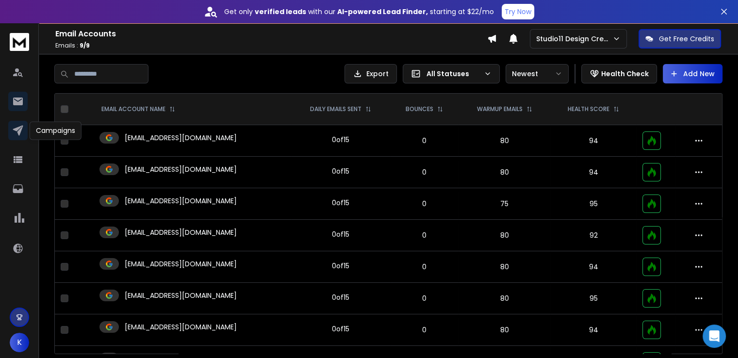
click at [20, 127] on icon at bounding box center [18, 130] width 10 height 10
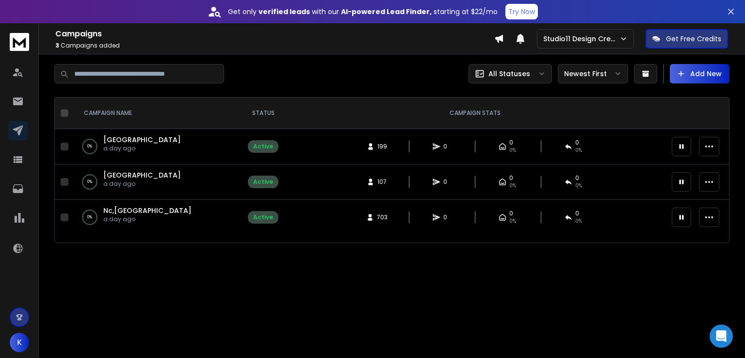
click at [136, 140] on span "[GEOGRAPHIC_DATA]" at bounding box center [142, 140] width 78 height 10
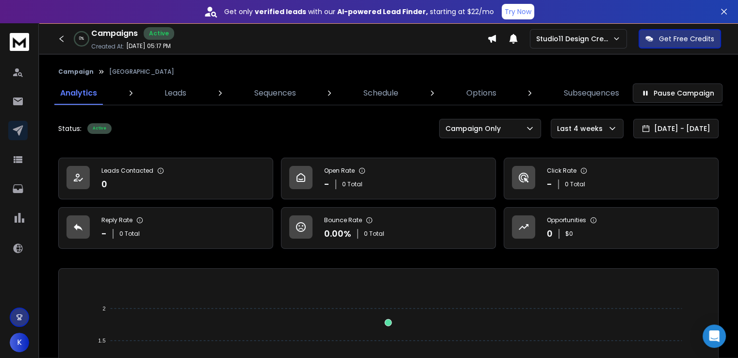
click at [193, 100] on div "Analytics Leads Sequences Schedule Options Subsequences" at bounding box center [339, 93] width 571 height 23
click at [164, 97] on p "Leads" at bounding box center [175, 93] width 22 height 12
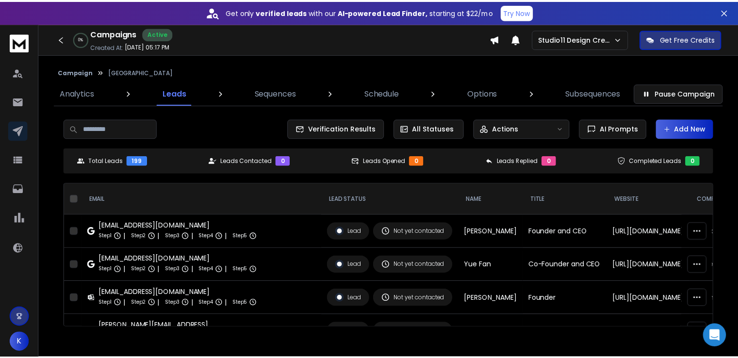
scroll to position [0, 34]
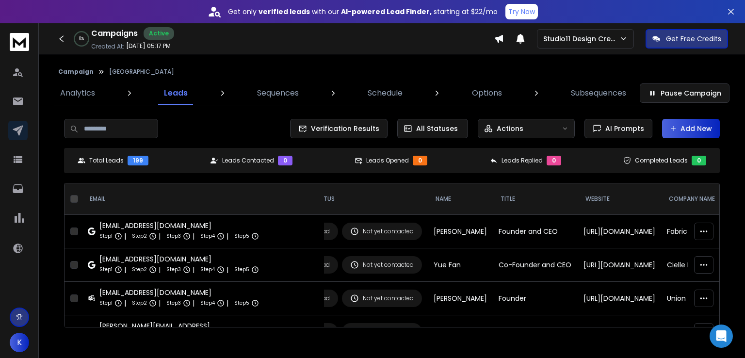
click at [661, 241] on td "Fabric Living" at bounding box center [703, 231] width 85 height 33
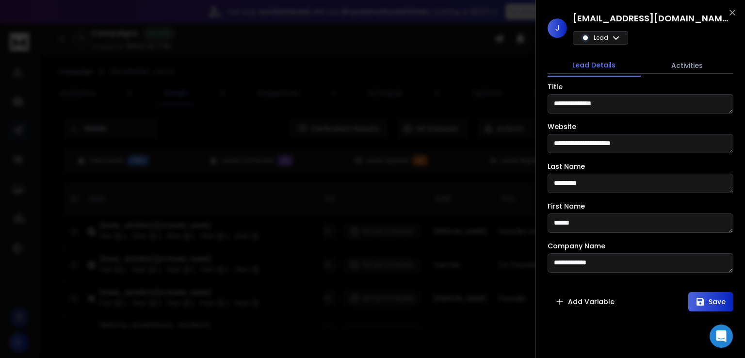
click at [693, 68] on button "Activities" at bounding box center [687, 65] width 93 height 21
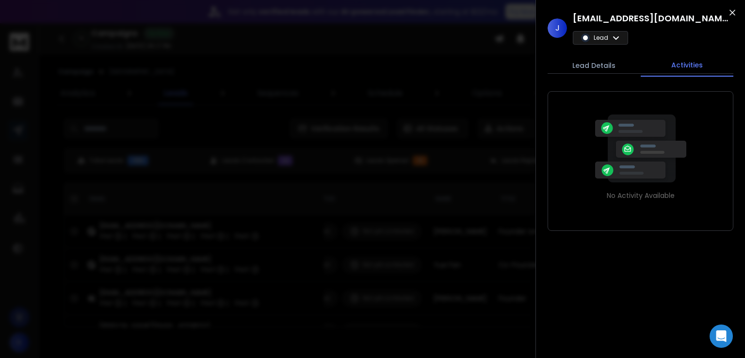
click at [732, 8] on icon "button" at bounding box center [733, 13] width 10 height 10
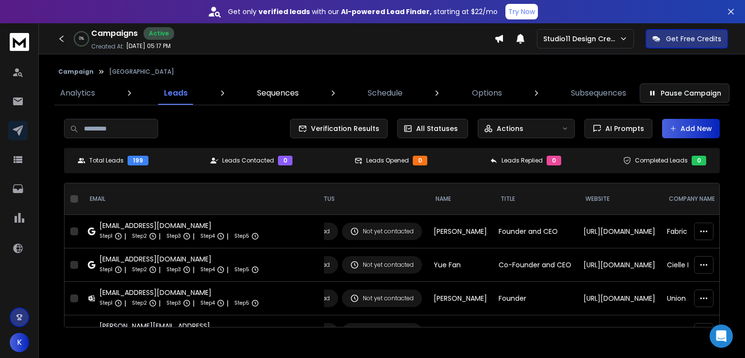
click at [291, 94] on p "Sequences" at bounding box center [278, 93] width 42 height 12
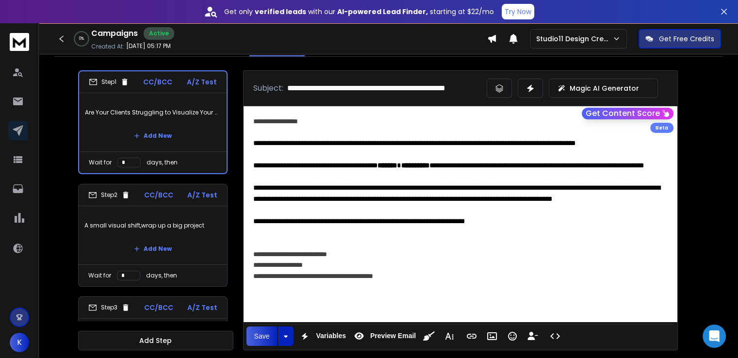
scroll to position [54, 0]
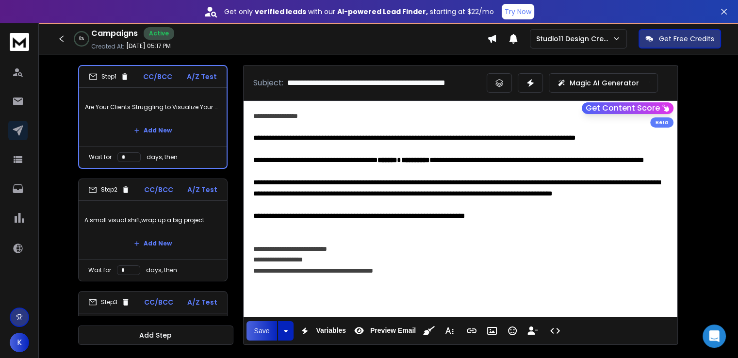
click at [147, 223] on p "A small visual shift,wrap up a big project" at bounding box center [152, 220] width 137 height 27
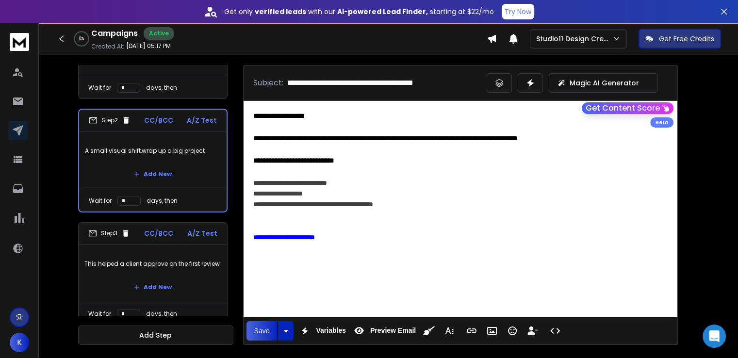
scroll to position [146, 0]
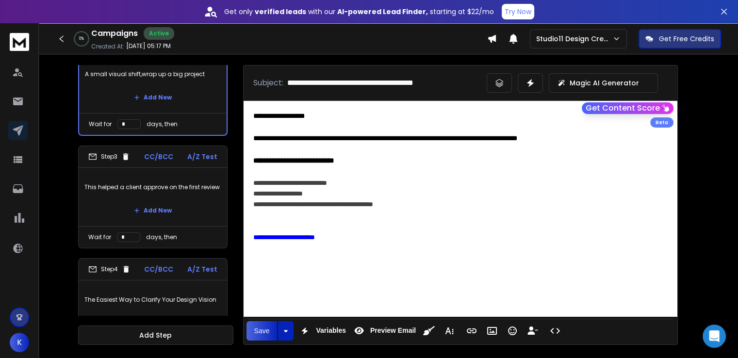
click at [168, 184] on p "This helped a client approve on the first review" at bounding box center [152, 187] width 137 height 27
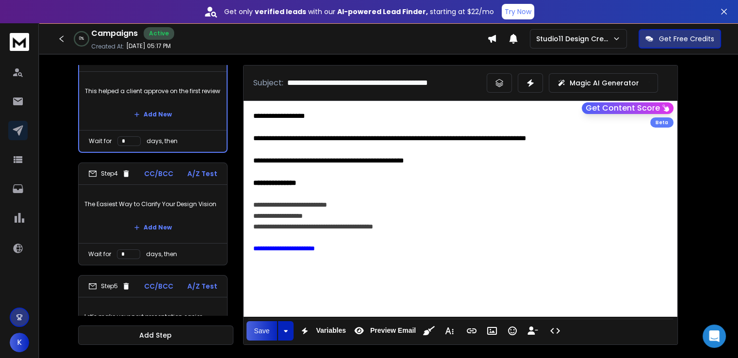
scroll to position [243, 0]
click at [167, 204] on p "The Easiest Way to Clarify Your Design Vision" at bounding box center [152, 202] width 137 height 27
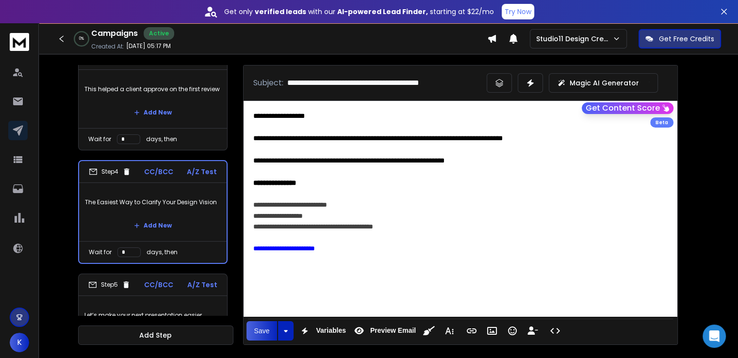
scroll to position [279, 0]
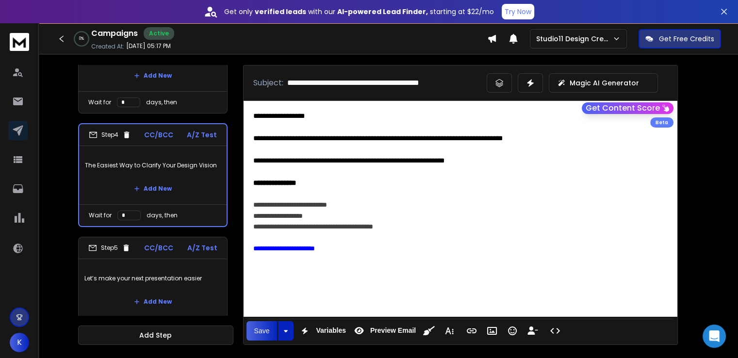
click at [184, 276] on p "Let’s make your next presentation easier" at bounding box center [152, 278] width 137 height 27
type input "**********"
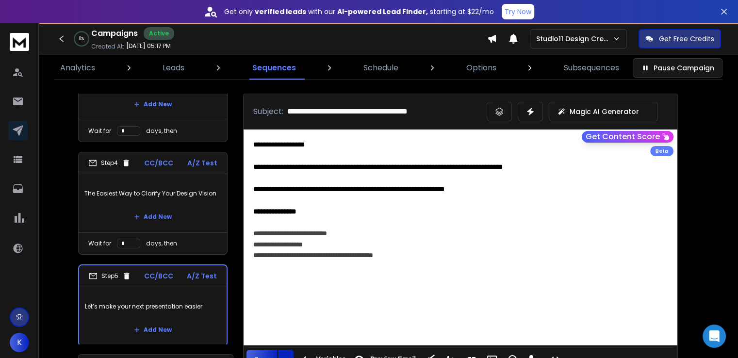
scroll to position [0, 0]
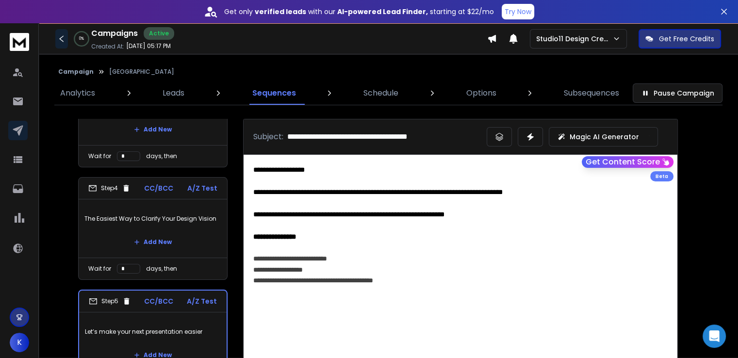
click at [62, 36] on icon at bounding box center [61, 38] width 9 height 9
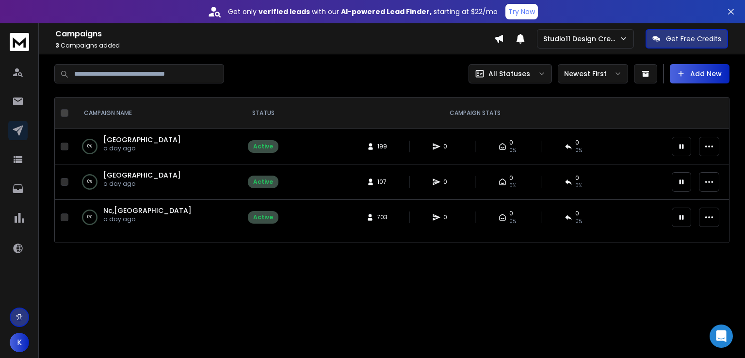
click at [162, 174] on div "0 % canada a day ago" at bounding box center [157, 181] width 150 height 23
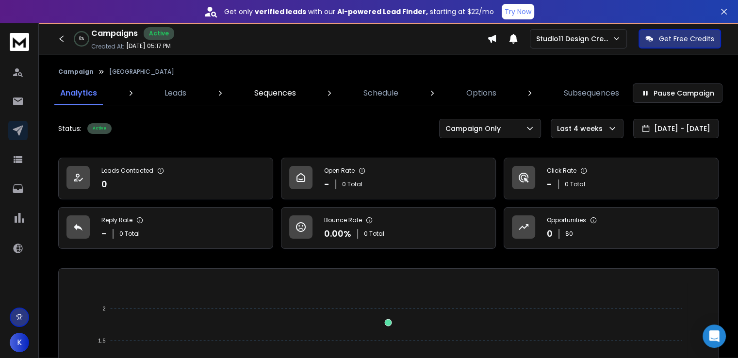
click at [278, 94] on p "Sequences" at bounding box center [275, 93] width 42 height 12
